Goal: Check status: Check status

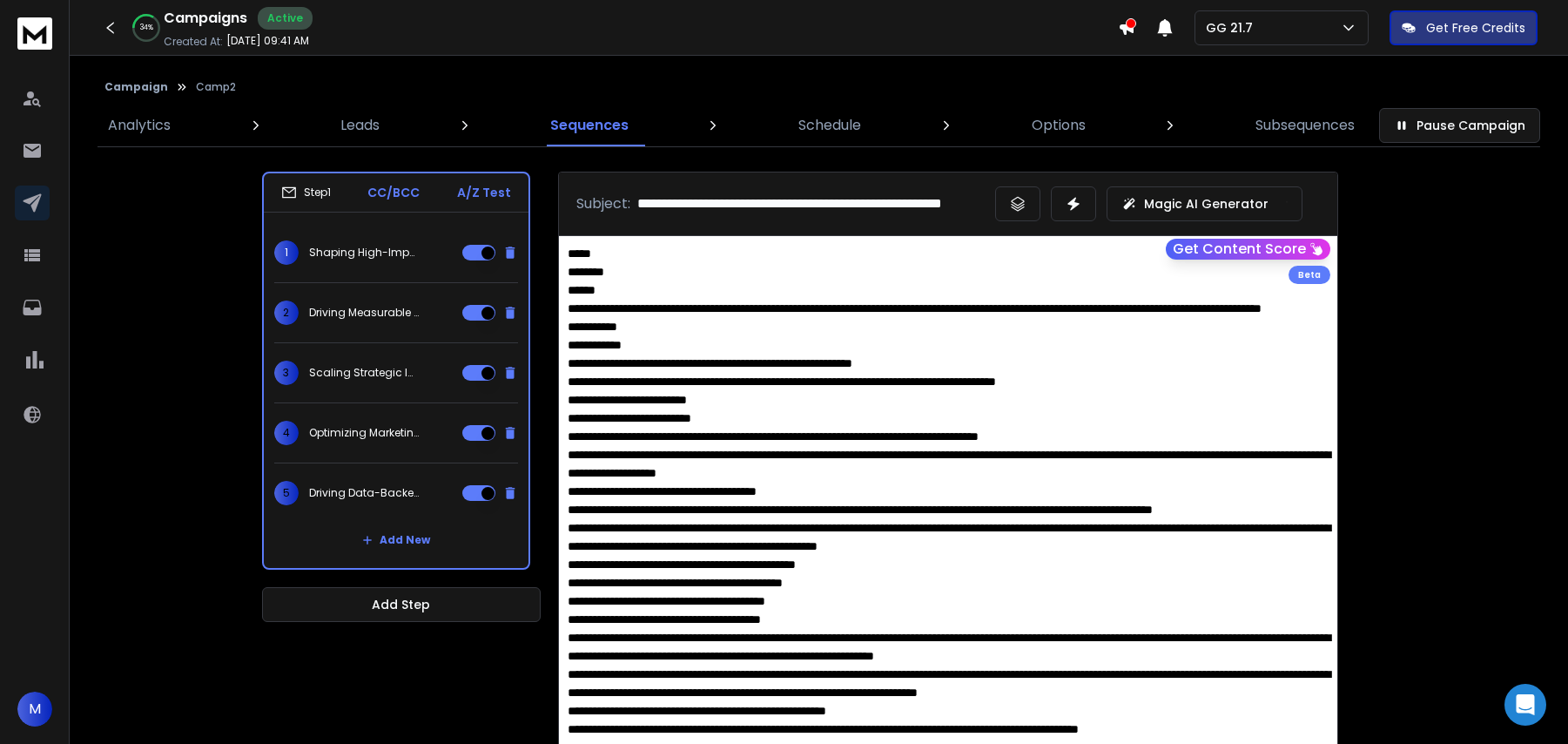
scroll to position [2790, 0]
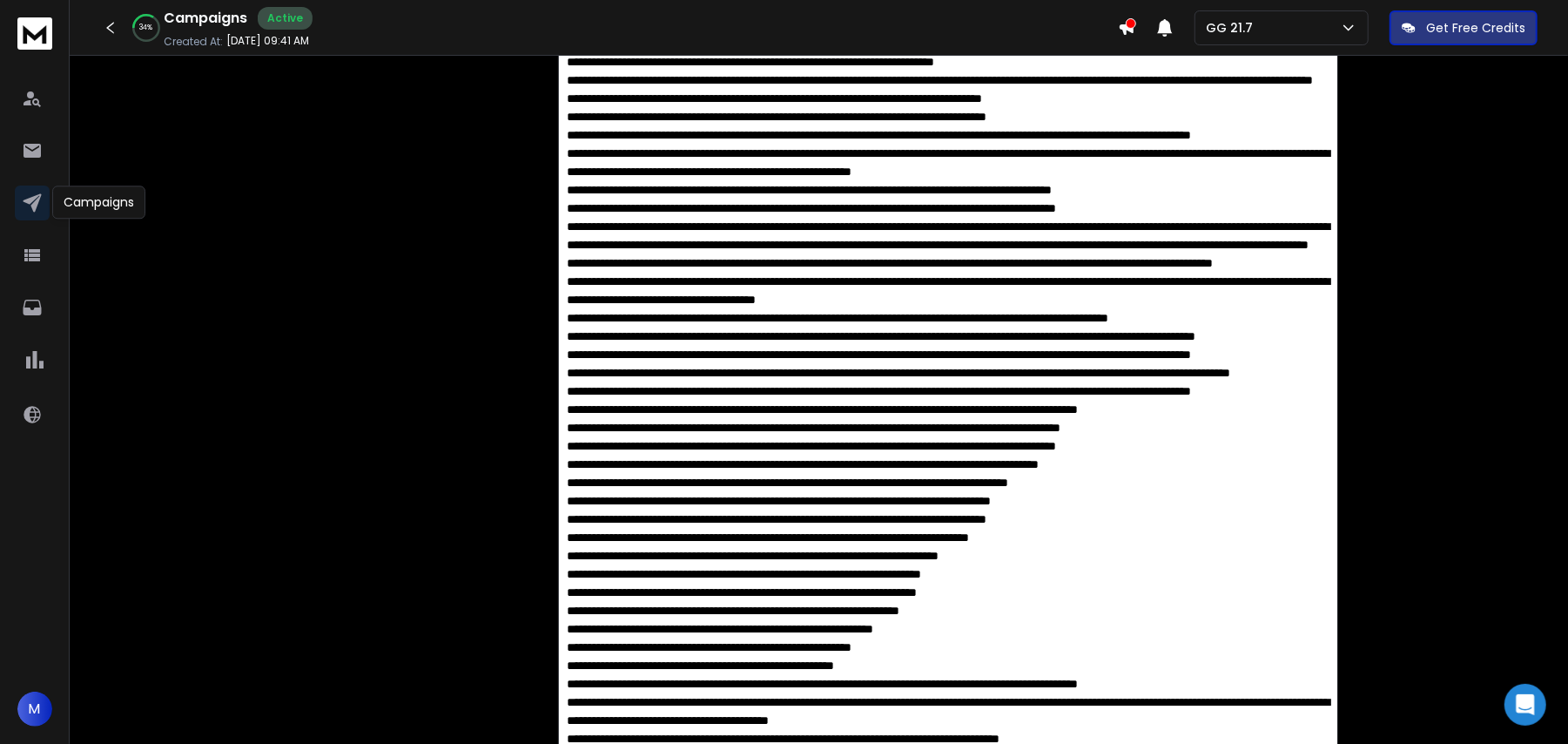
click at [67, 200] on div "Campaigns" at bounding box center [98, 202] width 93 height 33
click at [35, 195] on icon at bounding box center [32, 203] width 21 height 21
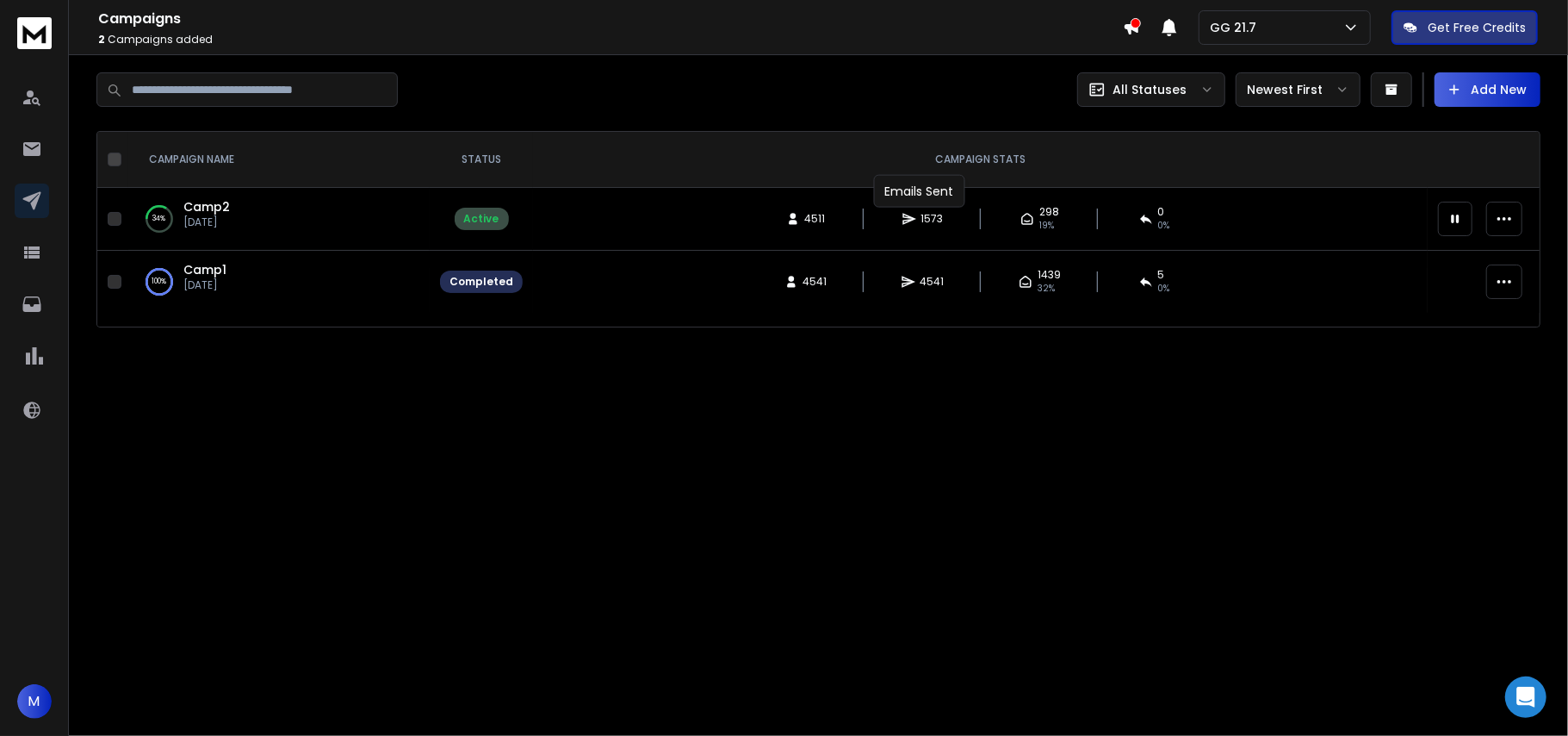
click at [932, 223] on span "1573" at bounding box center [932, 219] width 23 height 14
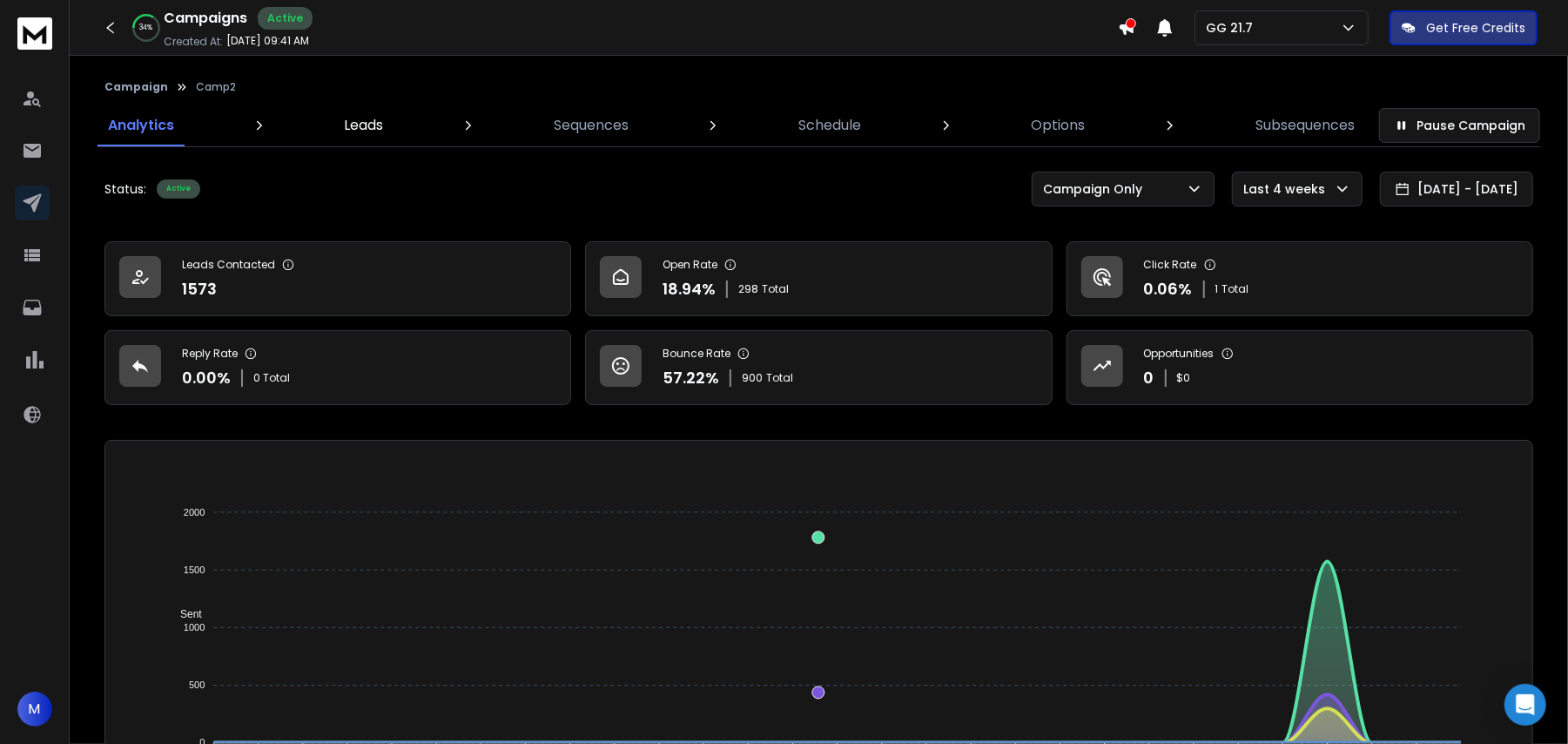
click at [360, 129] on p "Leads" at bounding box center [363, 125] width 39 height 21
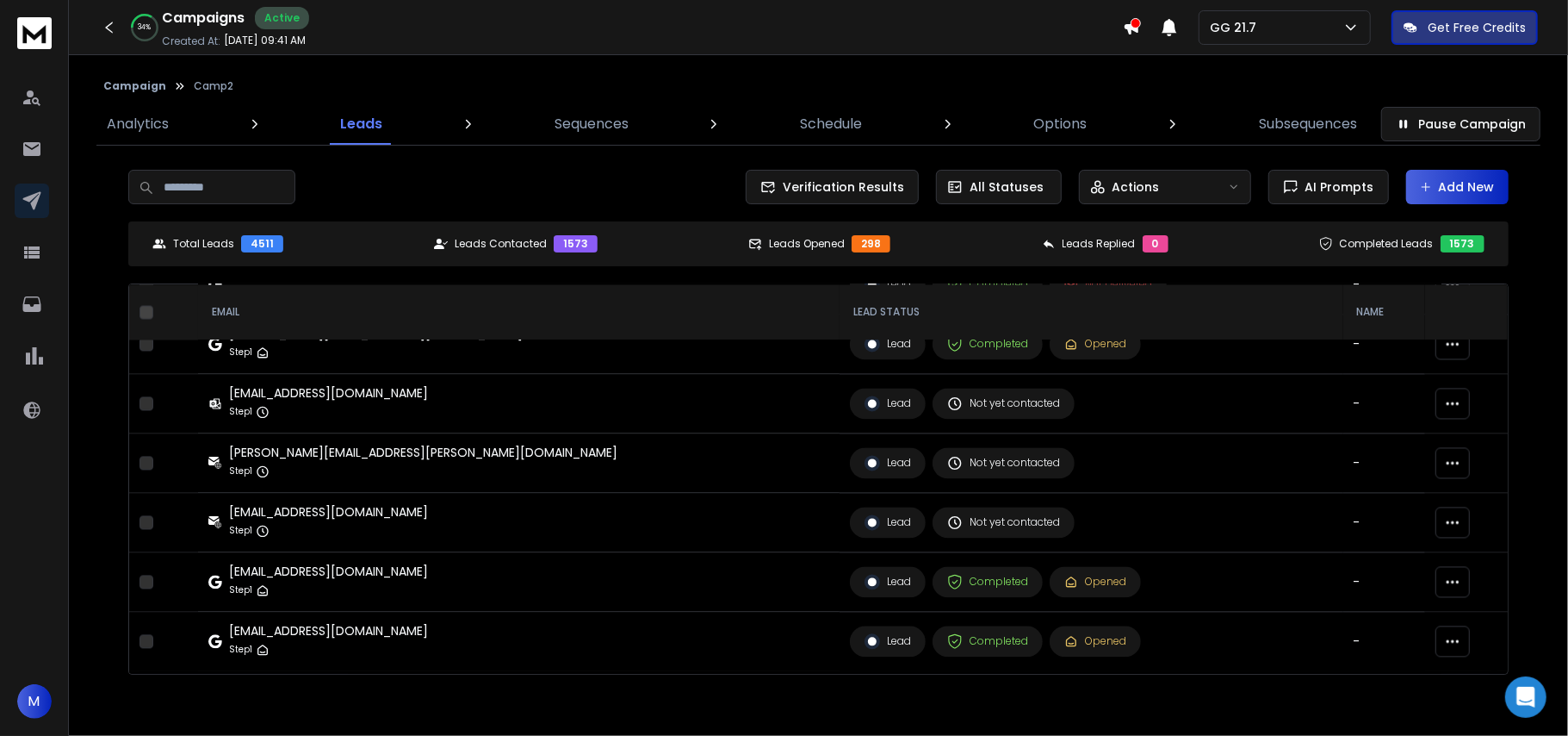
scroll to position [2667, 0]
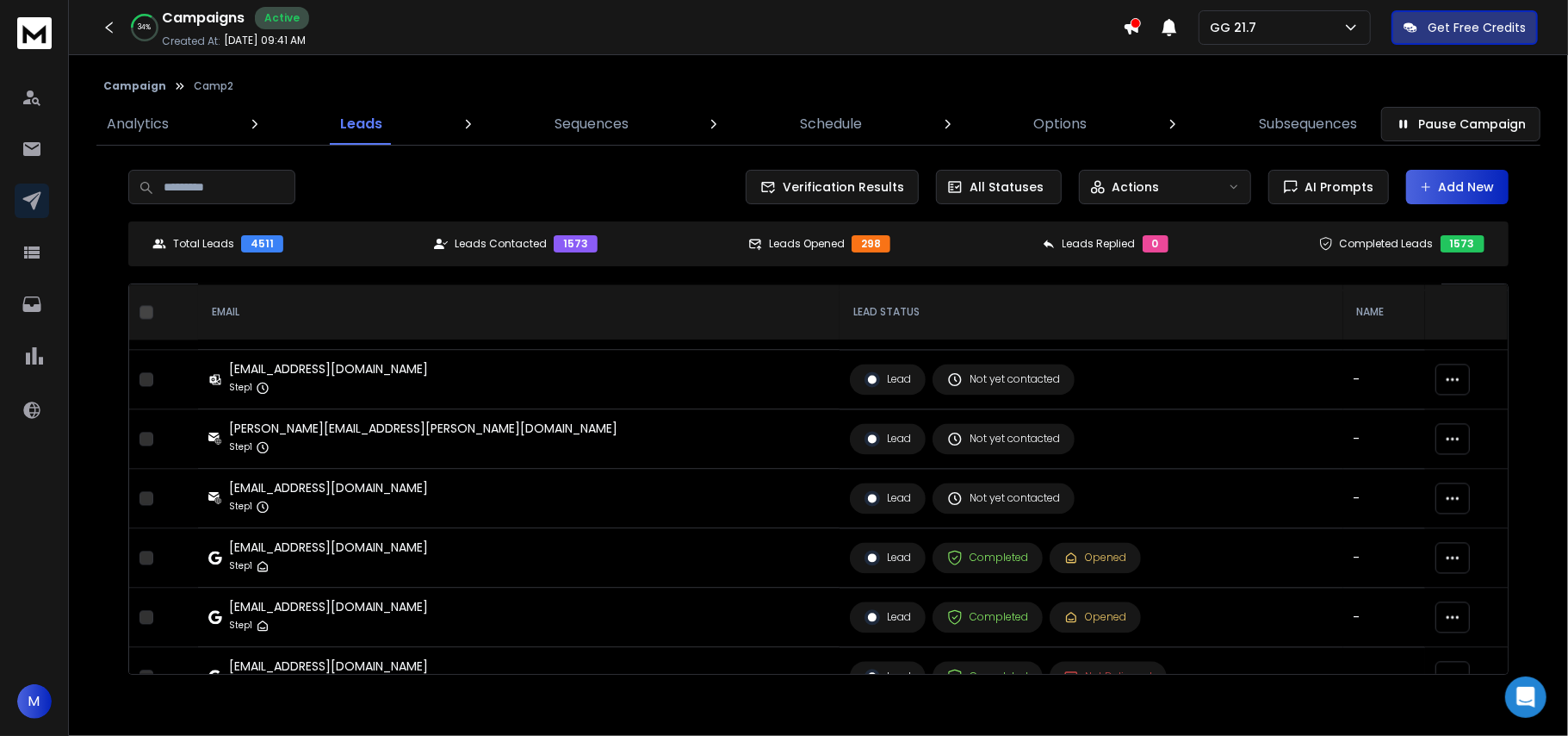
click at [566, 242] on div "1573" at bounding box center [575, 243] width 44 height 17
click at [578, 242] on div "1573" at bounding box center [575, 243] width 44 height 17
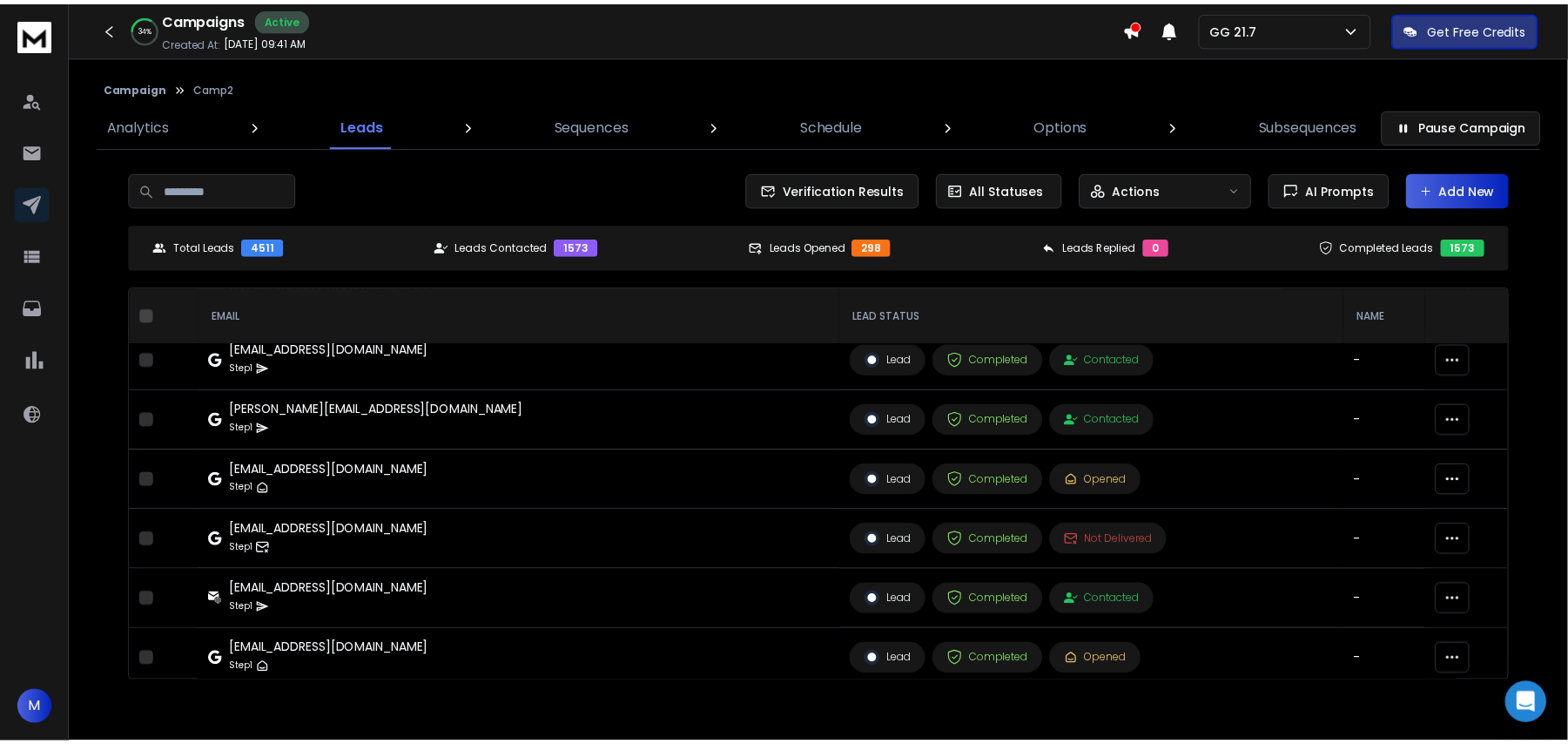
scroll to position [3974, 0]
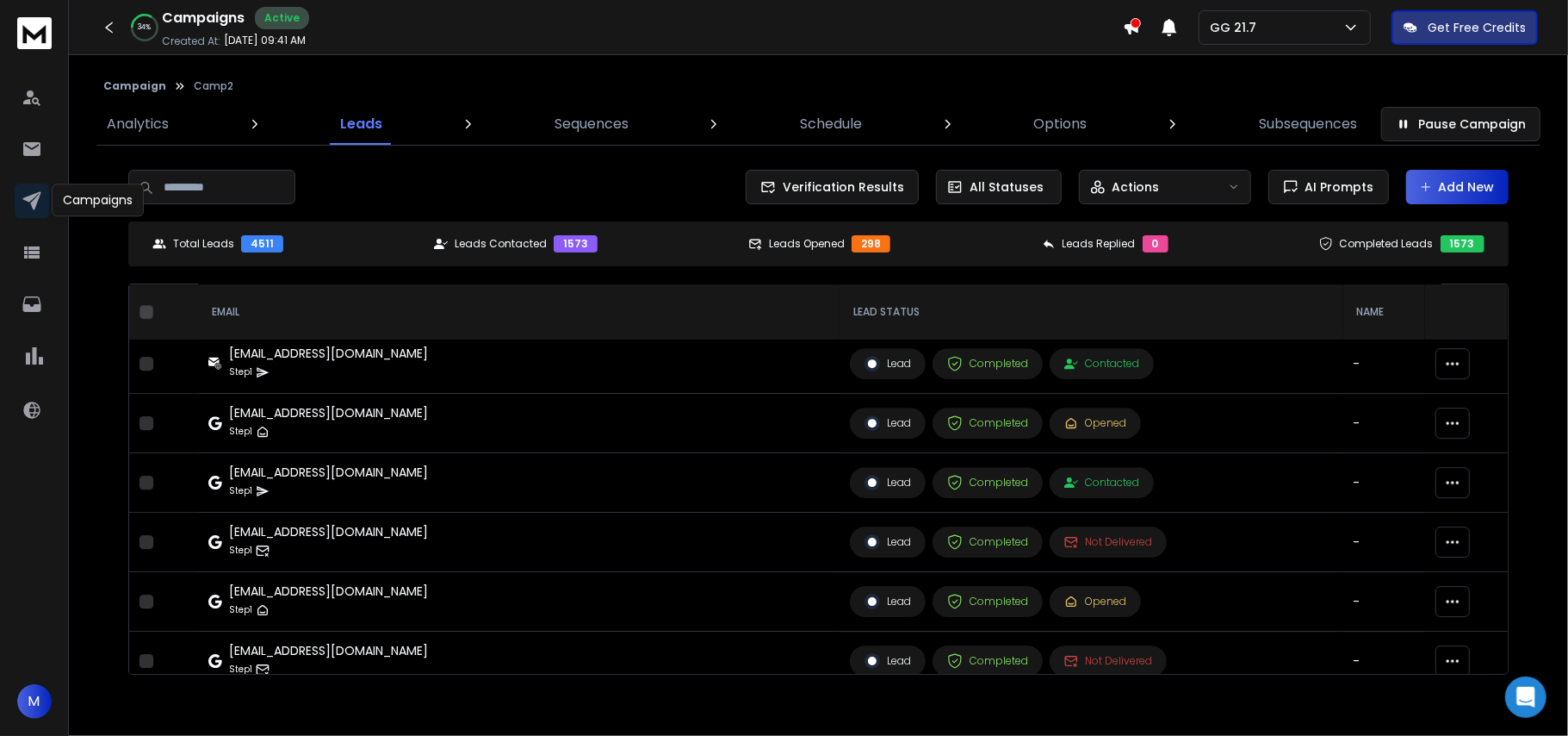
click at [23, 198] on icon at bounding box center [32, 201] width 21 height 21
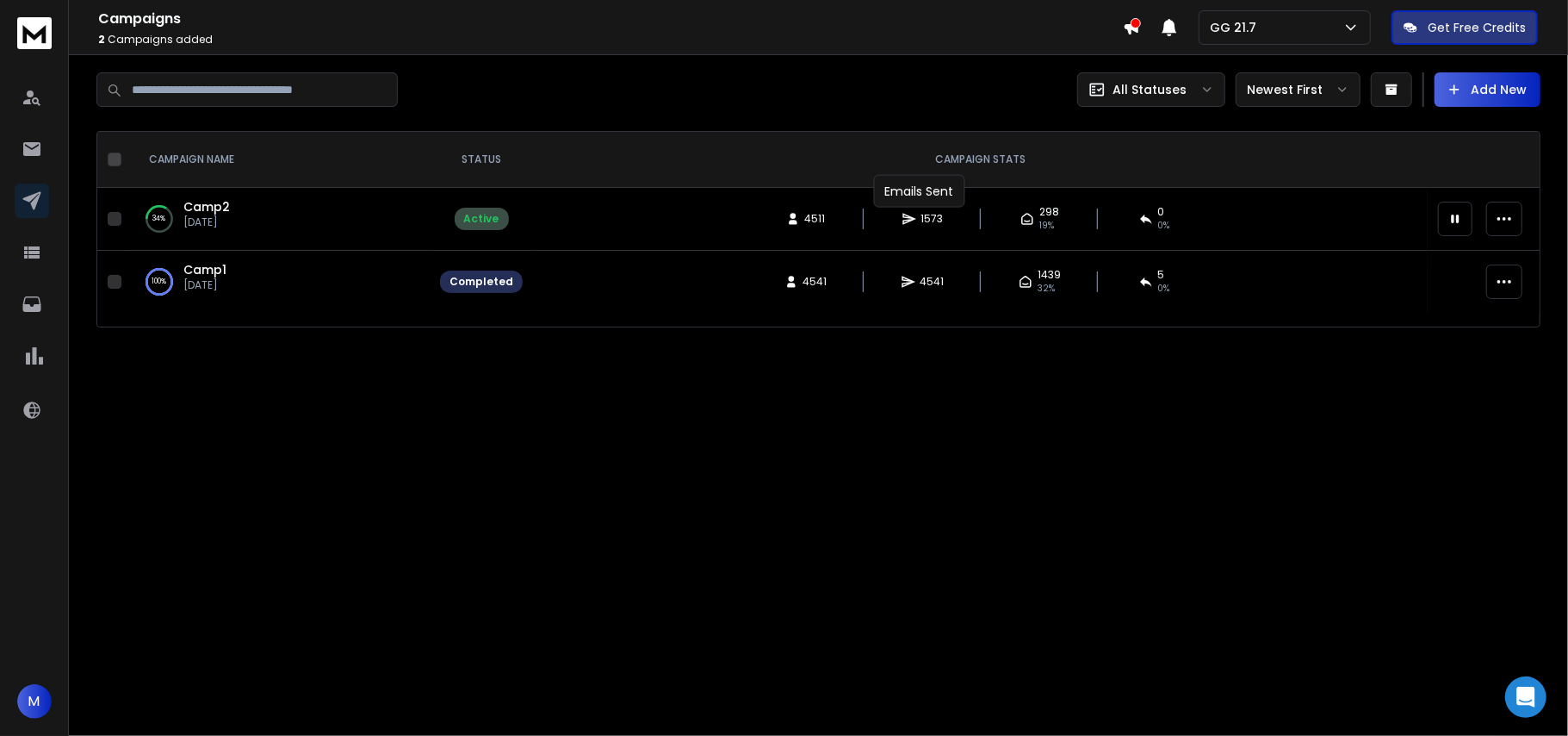
click at [928, 219] on span "1573" at bounding box center [932, 219] width 23 height 14
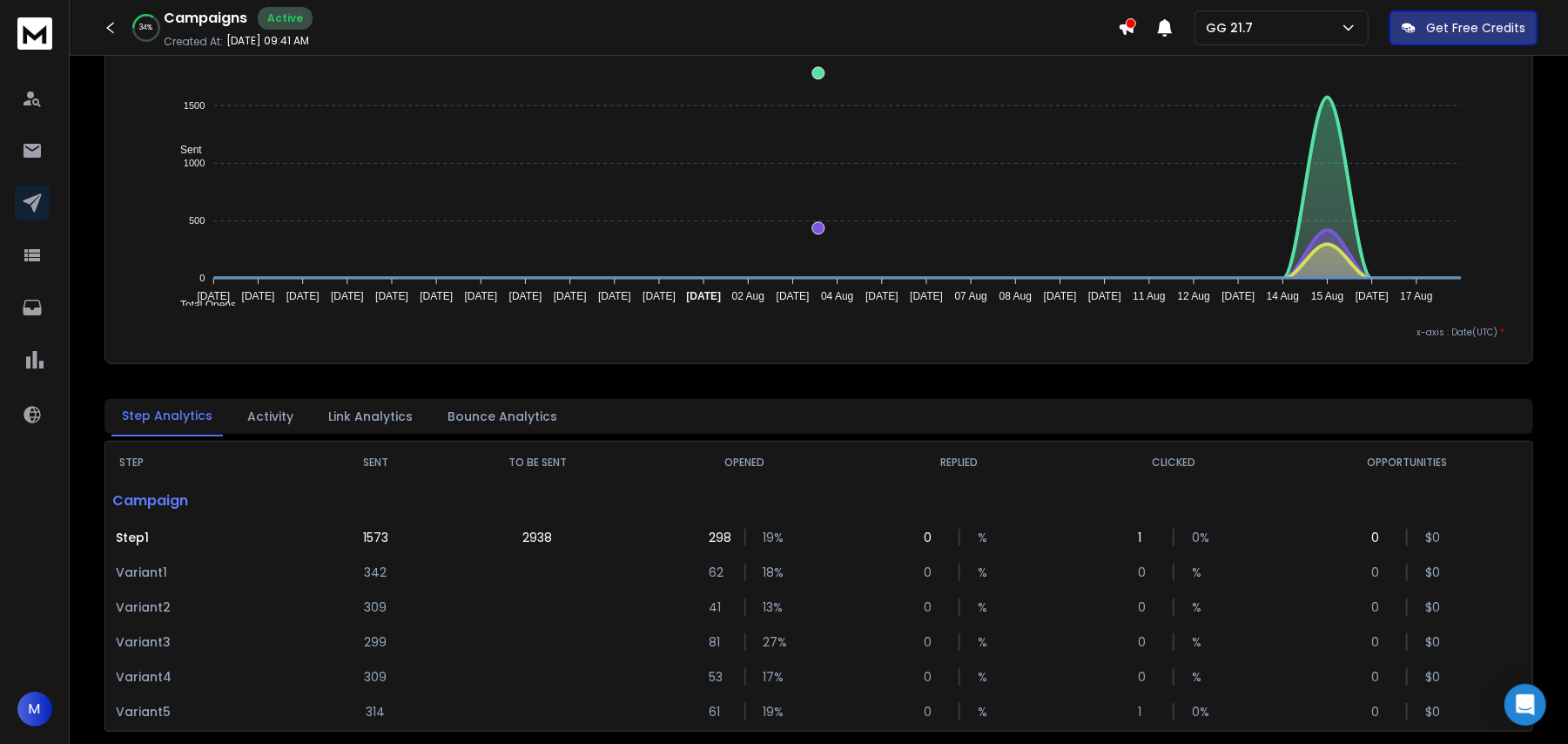
scroll to position [485, 0]
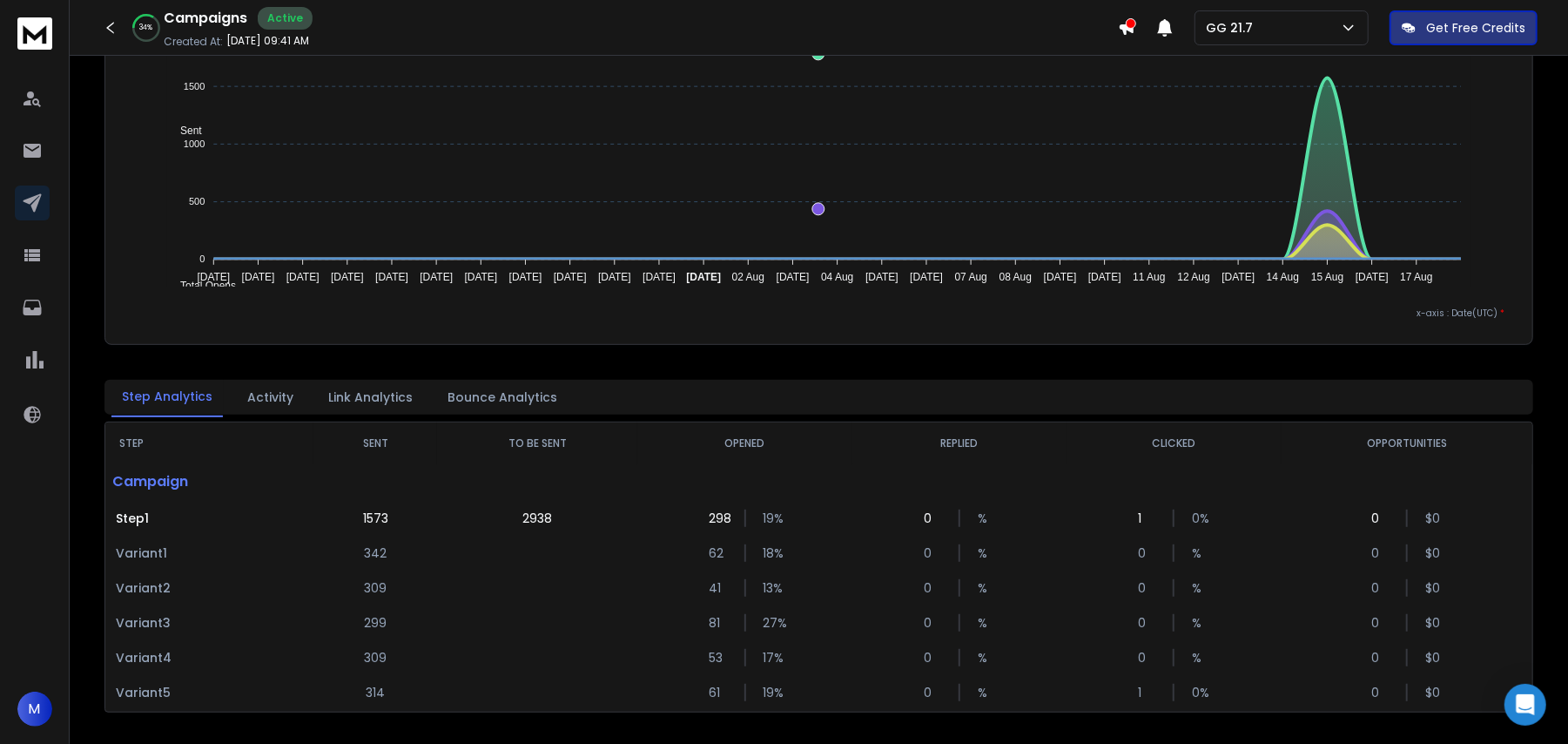
click at [287, 402] on button "Activity" at bounding box center [270, 397] width 67 height 38
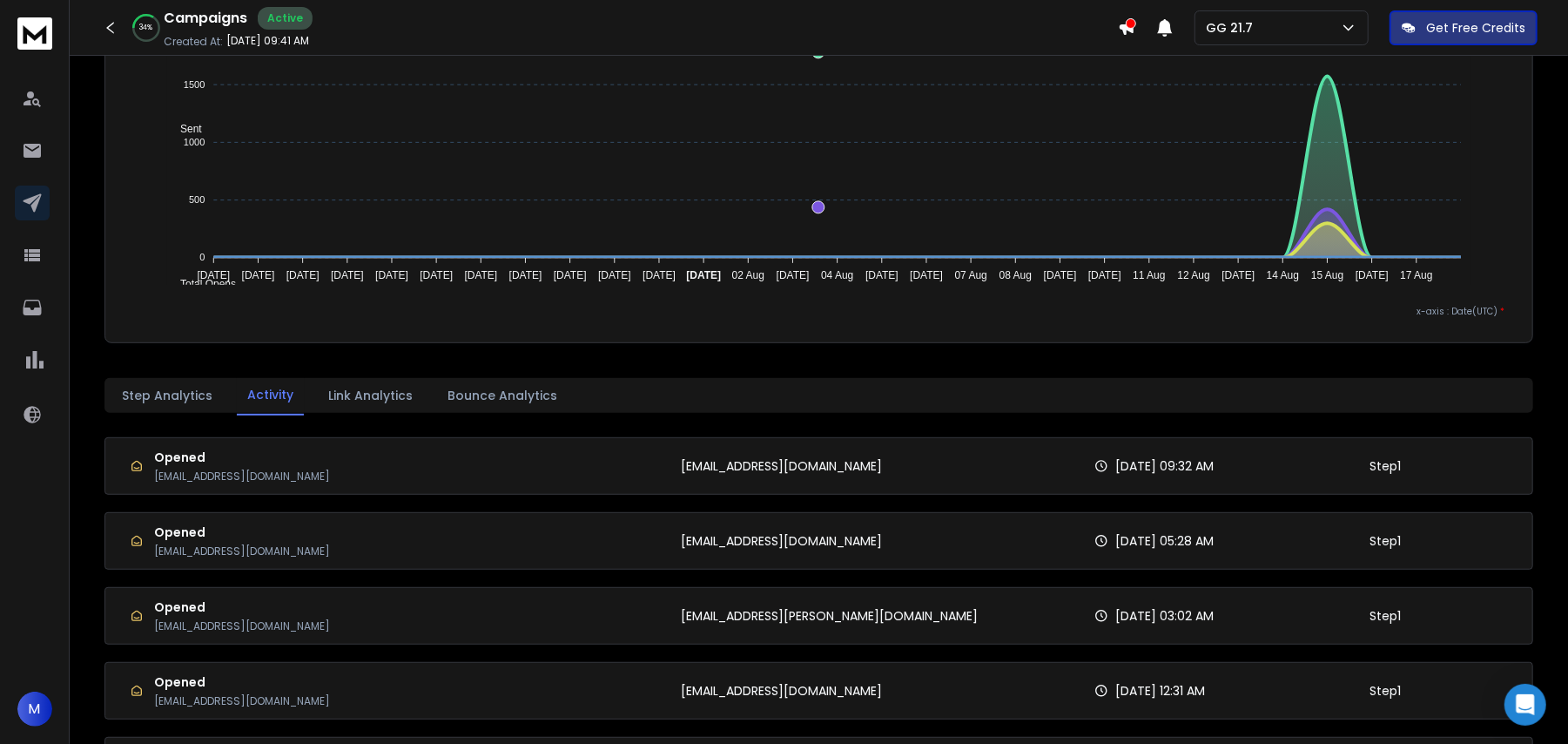
click at [364, 401] on button "Link Analytics" at bounding box center [370, 395] width 105 height 38
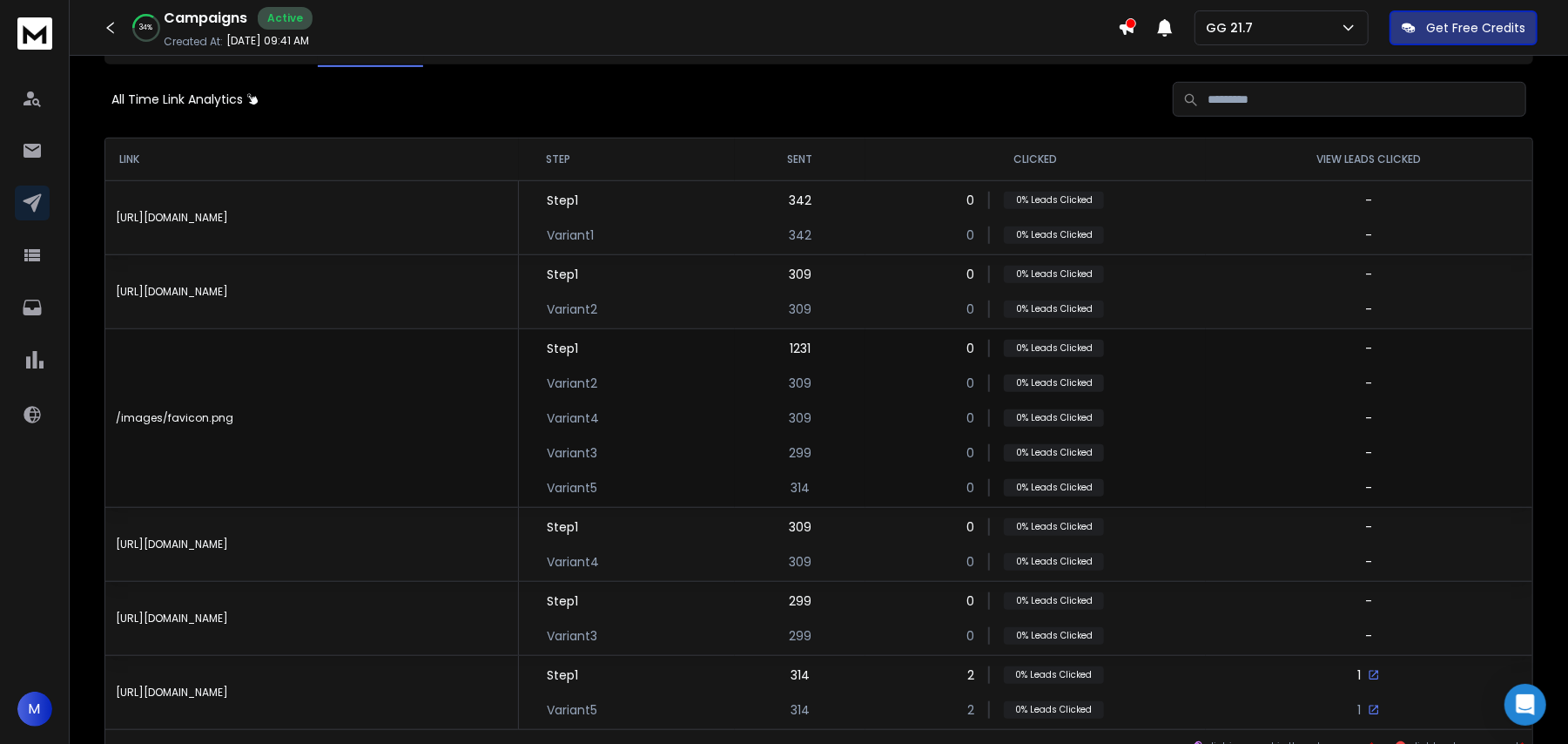
scroll to position [889, 0]
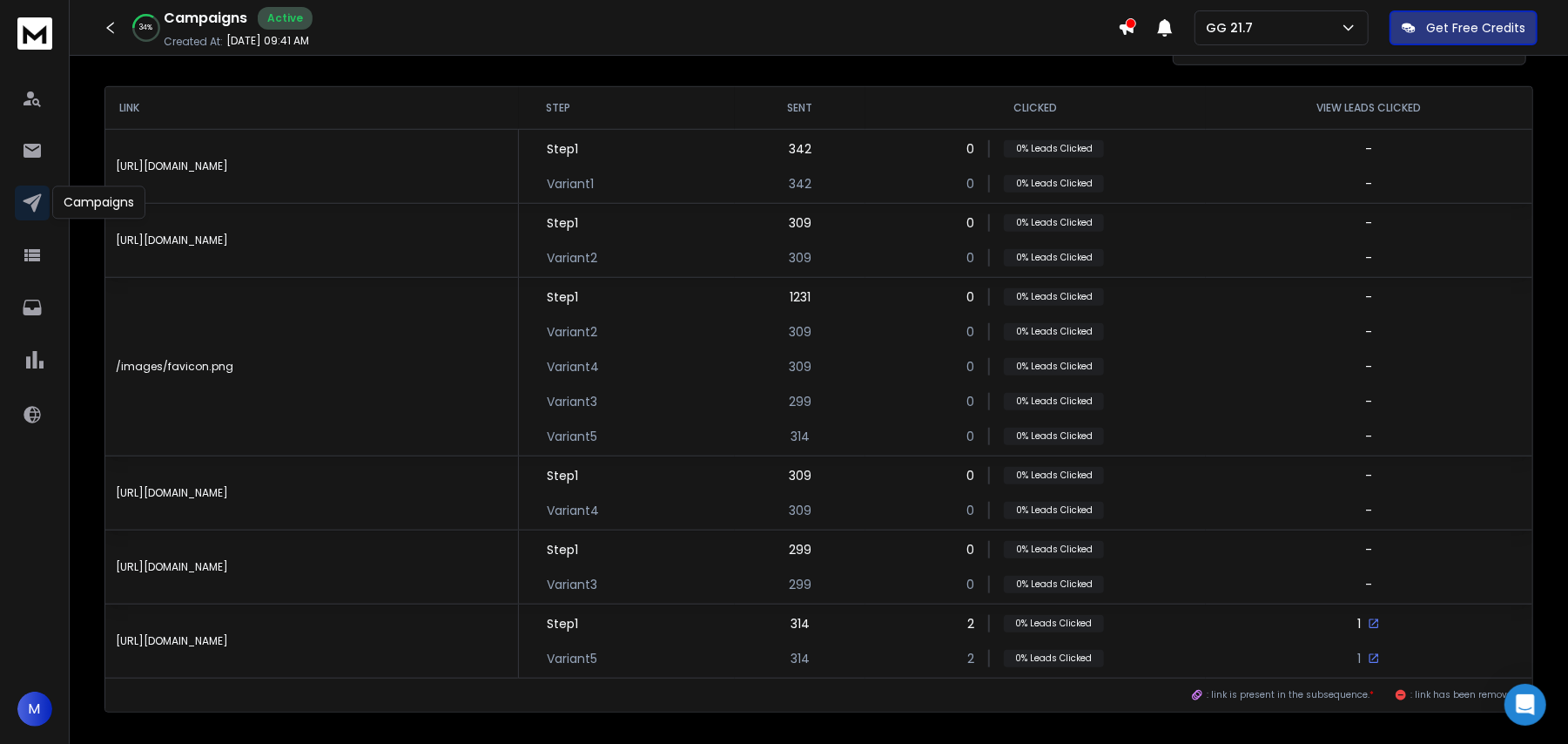
click at [33, 181] on div at bounding box center [35, 255] width 40 height 369
click at [32, 188] on link at bounding box center [32, 203] width 35 height 35
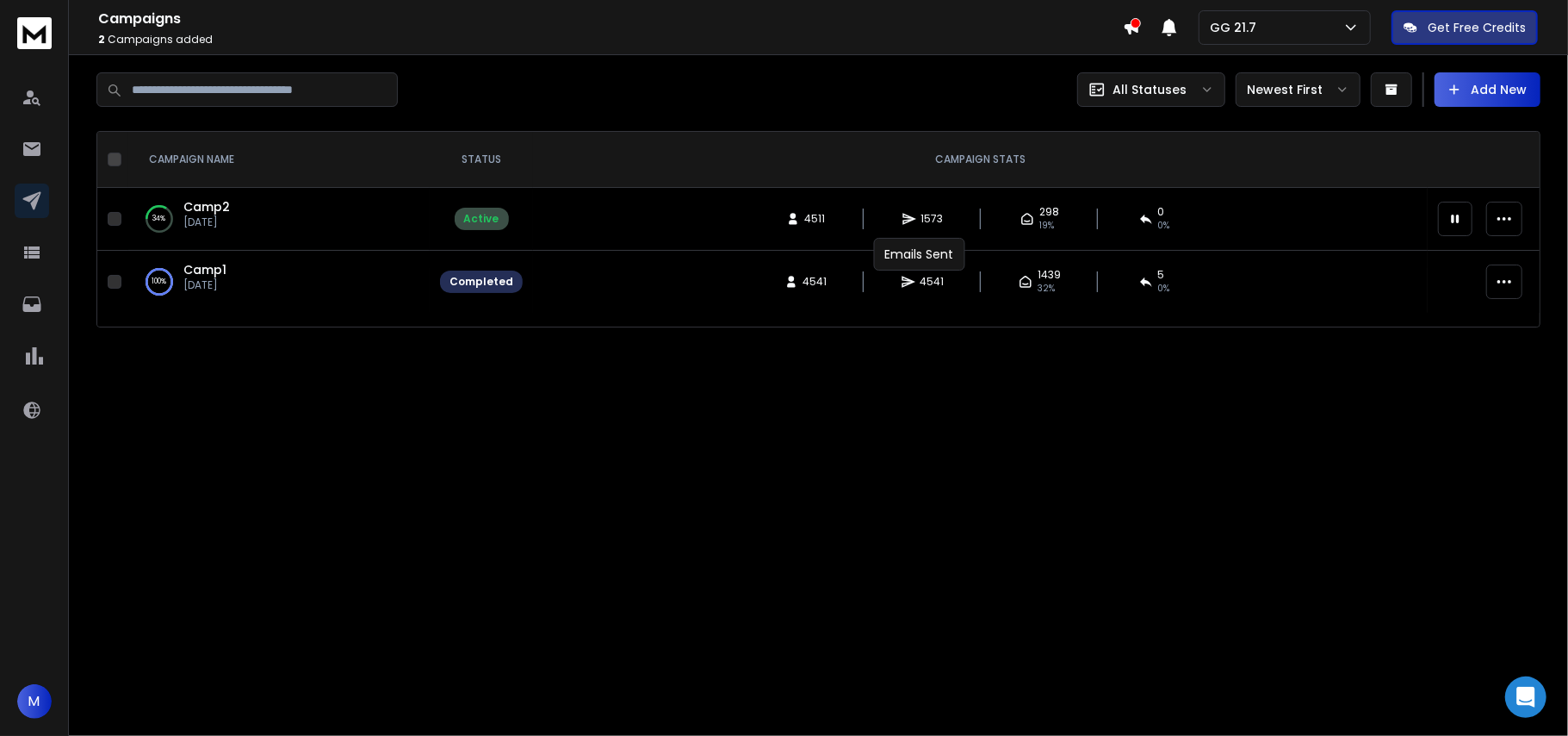
click at [914, 284] on span at bounding box center [908, 282] width 17 height 16
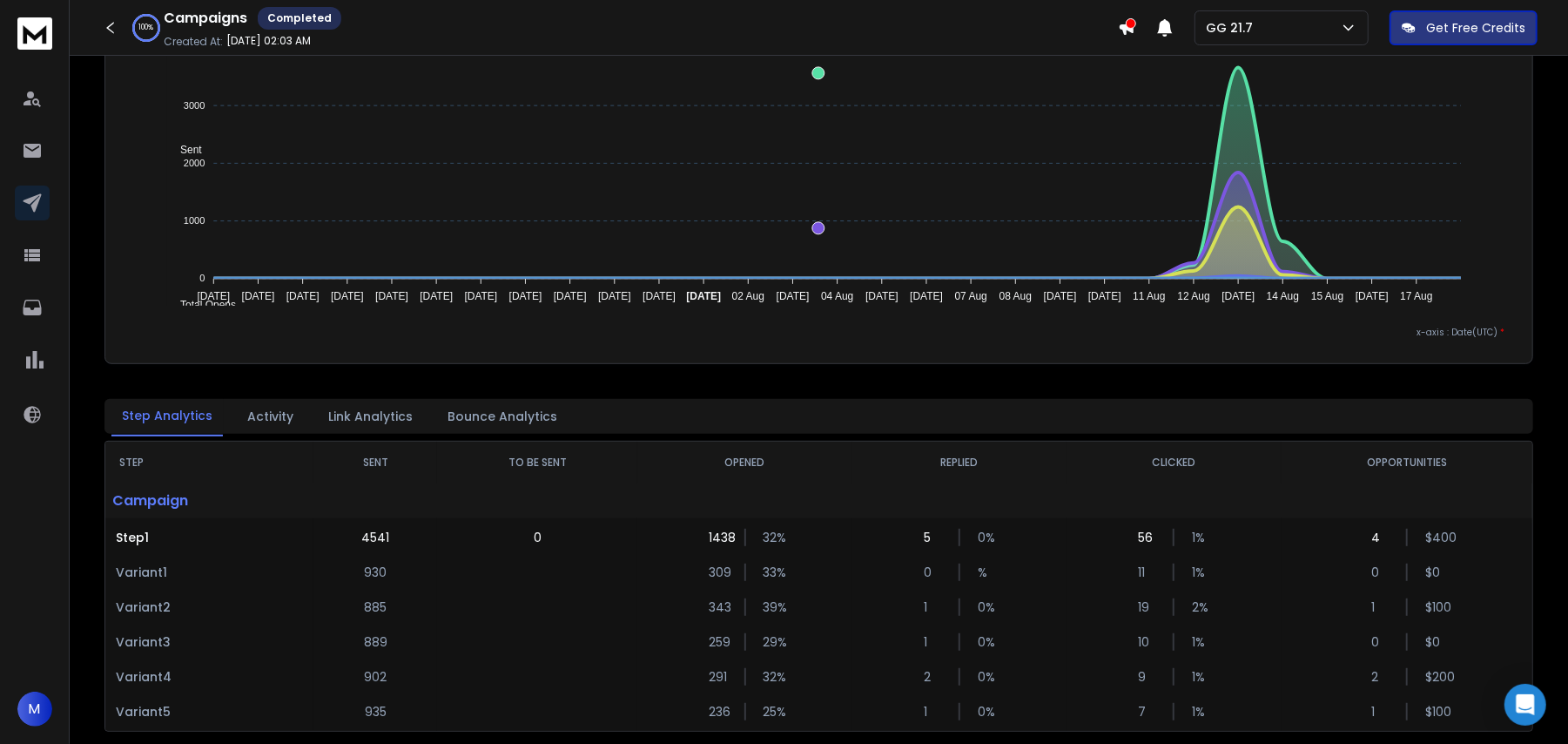
scroll to position [485, 0]
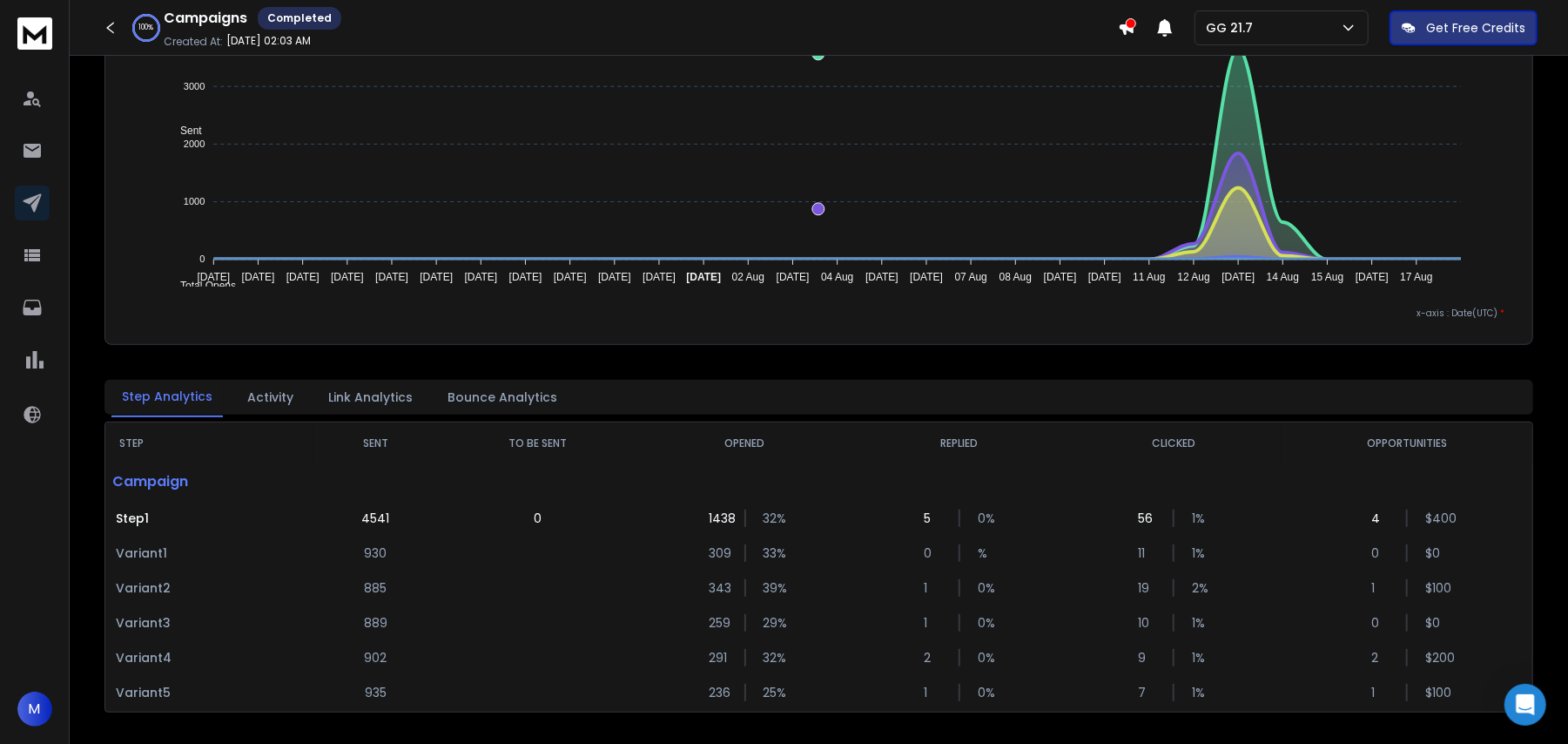
click at [242, 390] on button "Activity" at bounding box center [270, 397] width 67 height 38
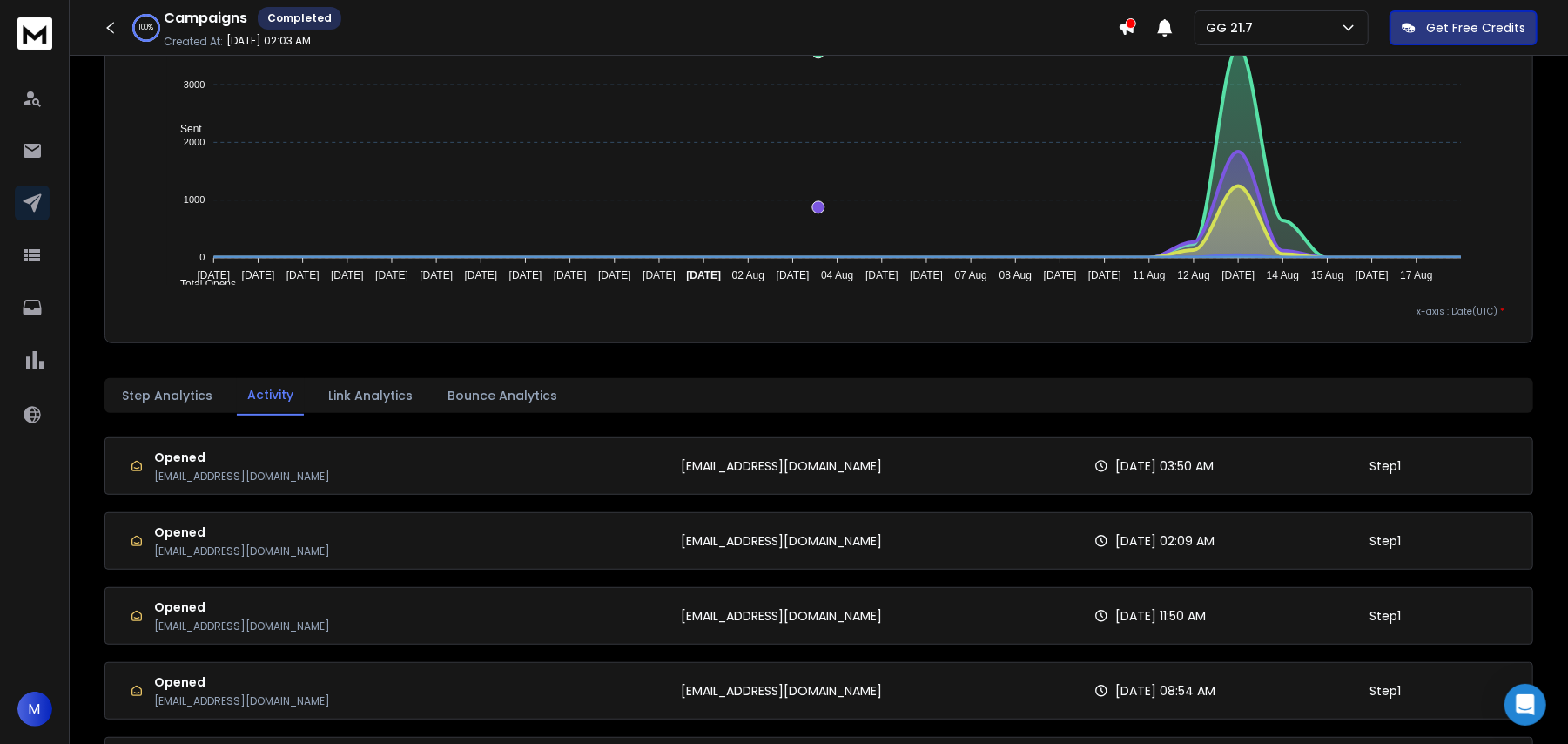
click at [347, 402] on button "Link Analytics" at bounding box center [370, 395] width 105 height 38
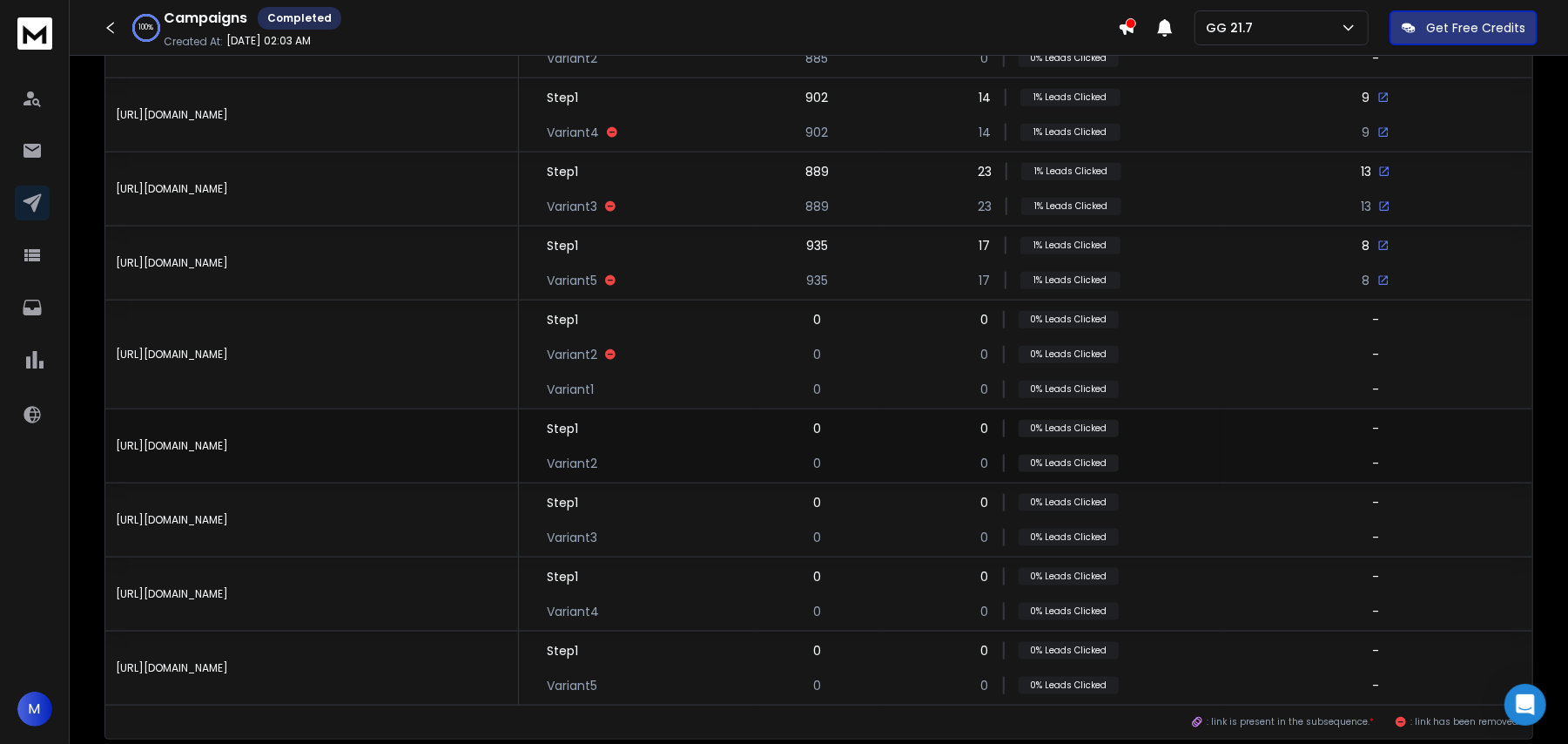
scroll to position [1329, 0]
